Goal: Answer question/provide support

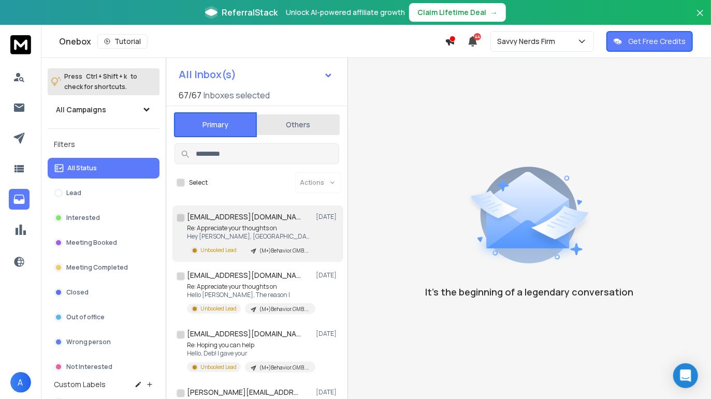
click at [222, 226] on p "Re: Appreciate your thoughts on" at bounding box center [249, 228] width 124 height 8
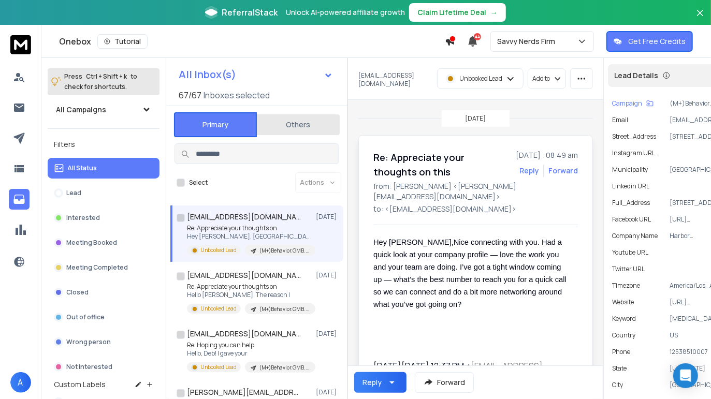
click at [270, 227] on p "Re: Appreciate your thoughts on" at bounding box center [249, 228] width 124 height 8
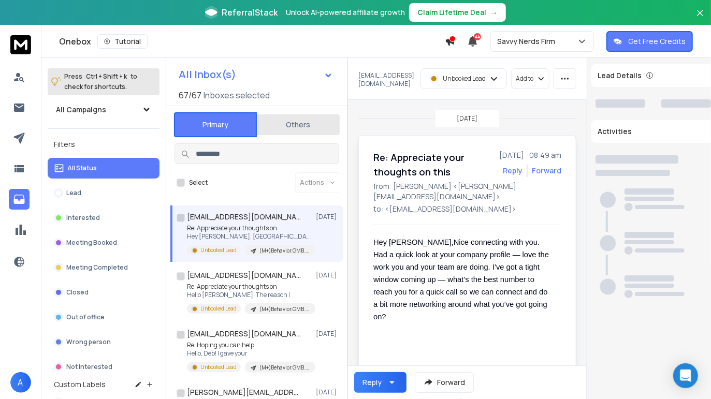
click at [509, 270] on span "Nice connecting with you. Had a quick look at your company profile — love the w…" at bounding box center [463, 279] width 178 height 83
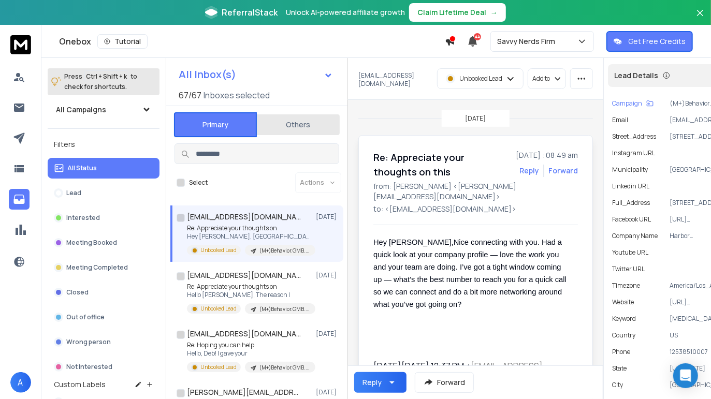
click at [509, 10] on icon "Close banner" at bounding box center [700, 12] width 9 height 9
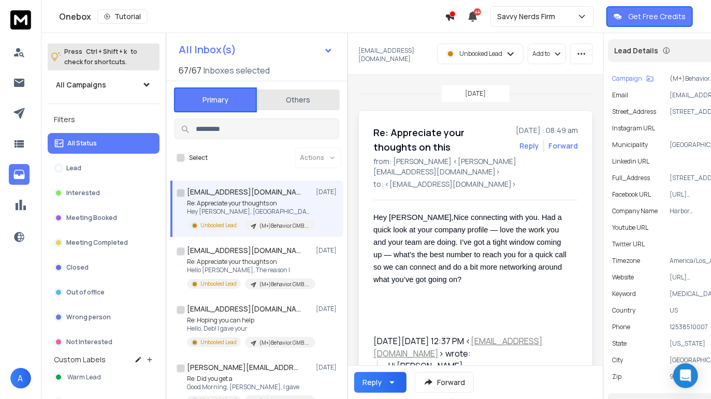
click at [489, 242] on span "Nice connecting with you. Had a quick look at your company profile — love the w…" at bounding box center [471, 248] width 195 height 70
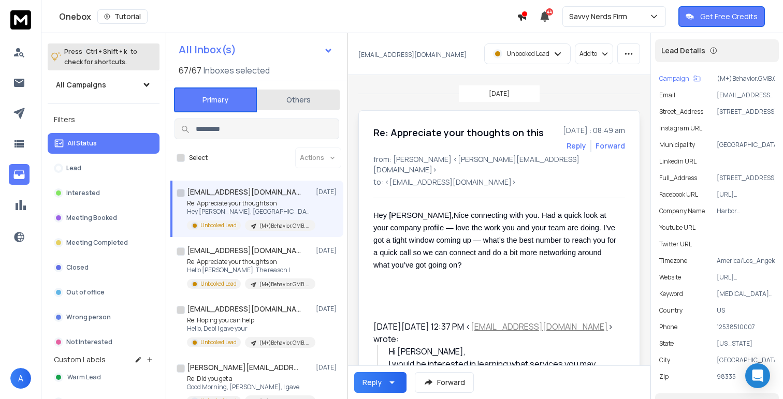
click at [509, 212] on p "Harbor Speech Pathology" at bounding box center [746, 211] width 58 height 8
click at [250, 18] on div "Onebox Tutorial" at bounding box center [288, 16] width 458 height 15
click at [295, 22] on div "Onebox Tutorial" at bounding box center [288, 16] width 458 height 15
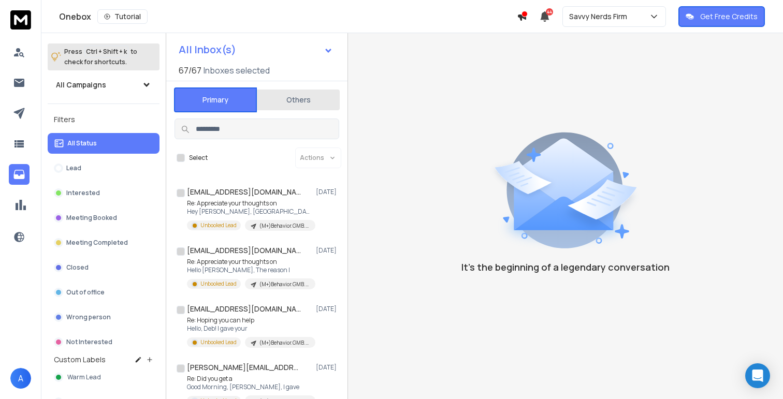
click at [25, 289] on div "A" at bounding box center [20, 199] width 41 height 399
click at [433, 212] on div "It’s the beginning of a legendary conversation" at bounding box center [565, 202] width 435 height 339
